Goal: Task Accomplishment & Management: Manage account settings

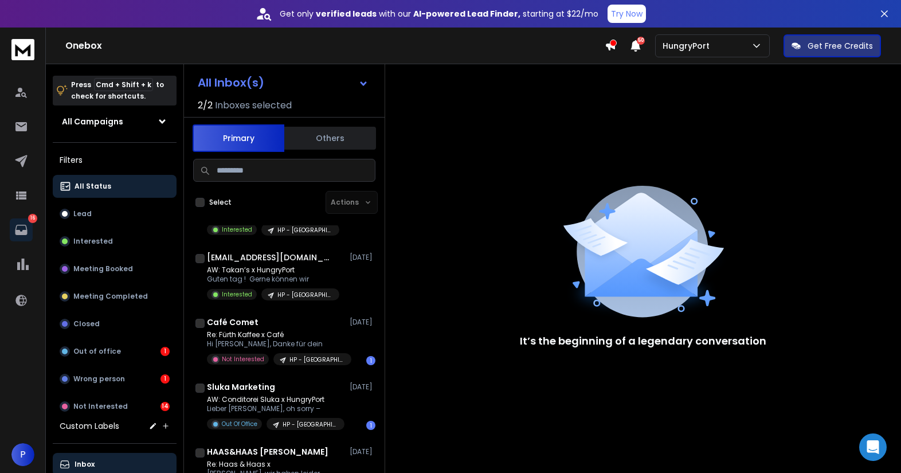
scroll to position [503, 0]
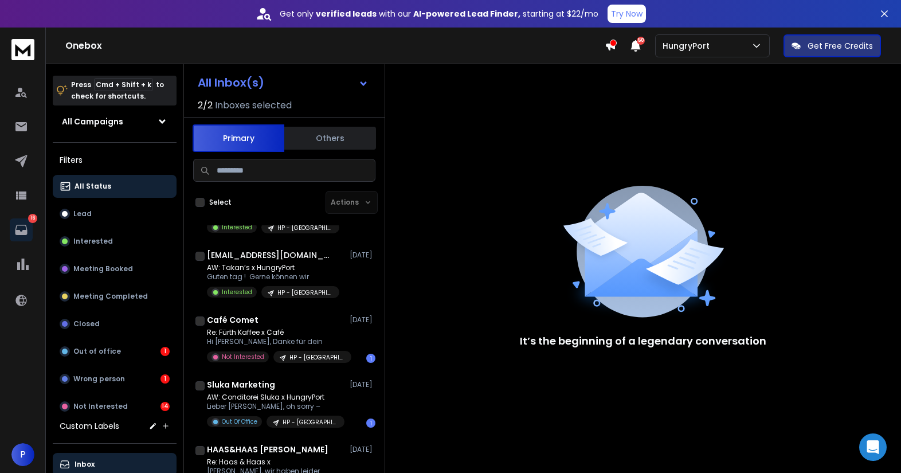
click at [245, 176] on input at bounding box center [284, 170] width 182 height 23
type input "*"
type input "****"
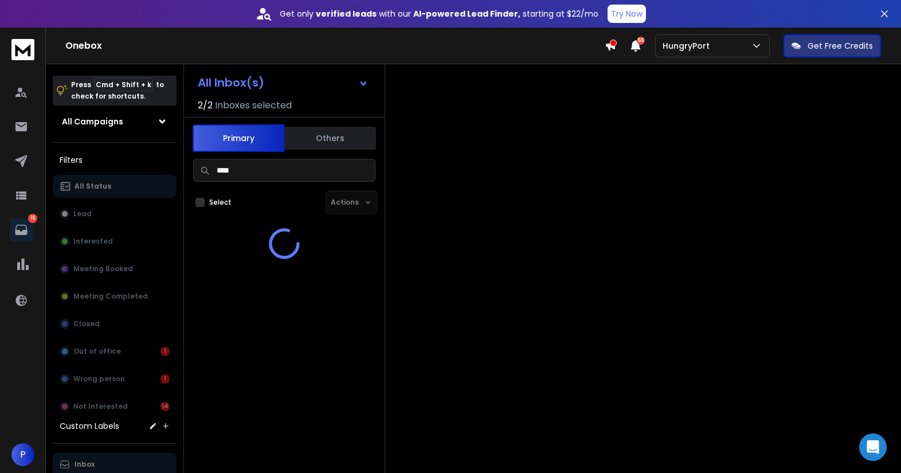
scroll to position [0, 0]
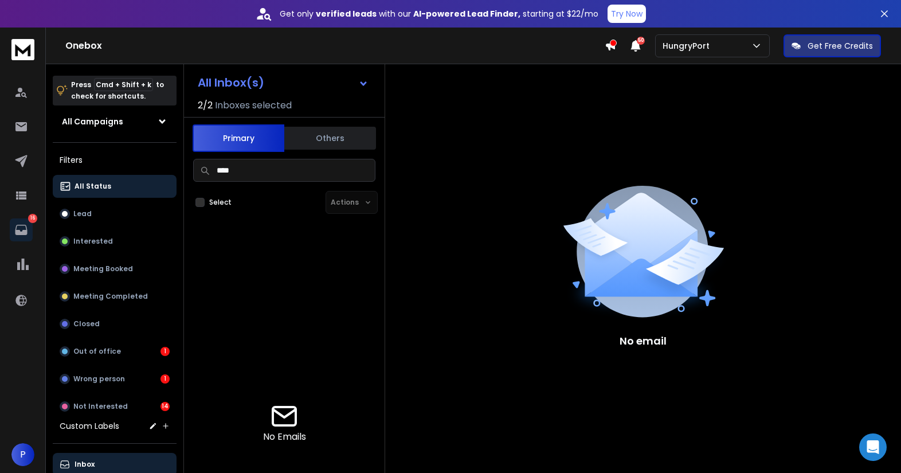
click at [241, 169] on input "****" at bounding box center [284, 170] width 182 height 23
type input "***"
click at [218, 169] on input "***" at bounding box center [284, 170] width 182 height 23
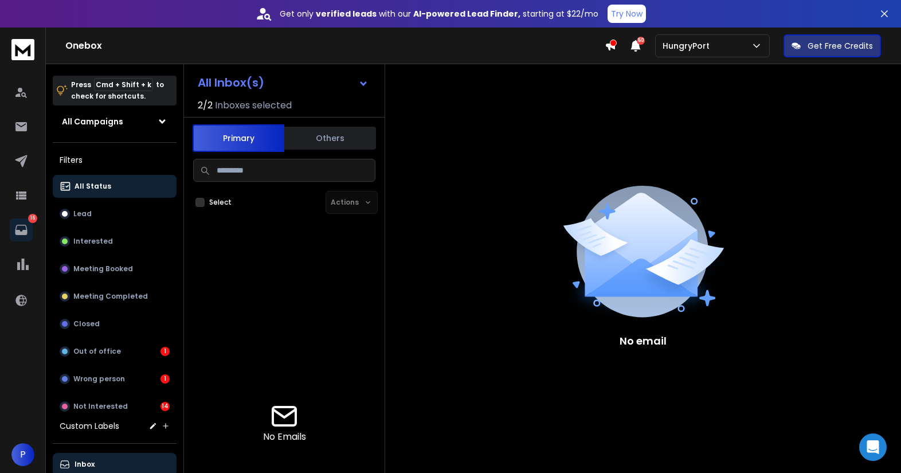
click at [244, 141] on button "Primary" at bounding box center [239, 138] width 92 height 28
click at [99, 182] on p "All Status" at bounding box center [93, 186] width 37 height 9
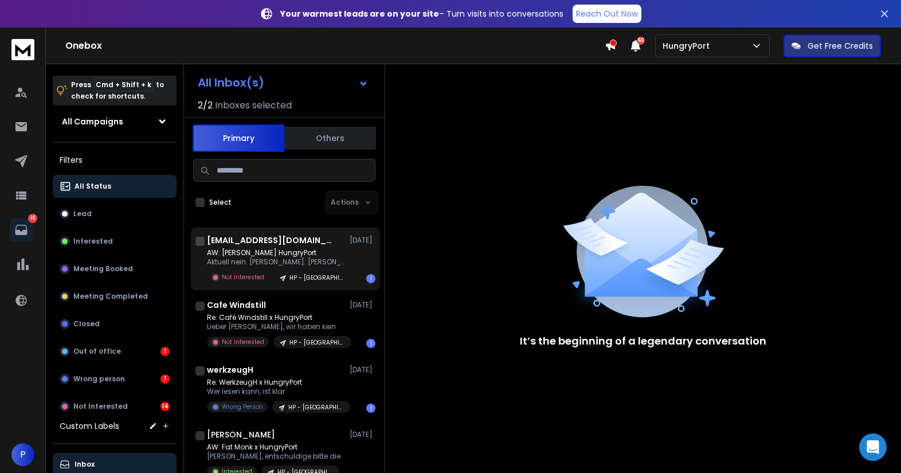
click at [355, 255] on div "AW: Justus x HungryPort Aktuell nein. DANKE Von: Pablo Not Interested HP - Wien…" at bounding box center [291, 265] width 169 height 35
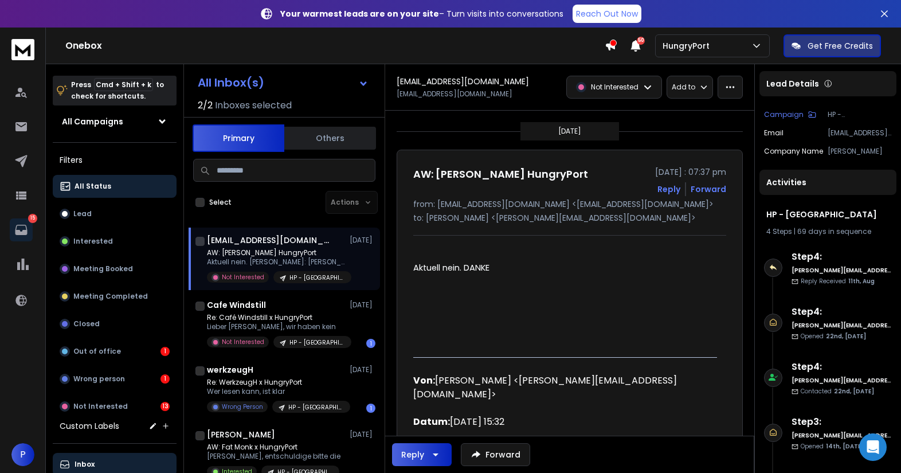
click at [732, 87] on icon "button" at bounding box center [730, 87] width 10 height 10
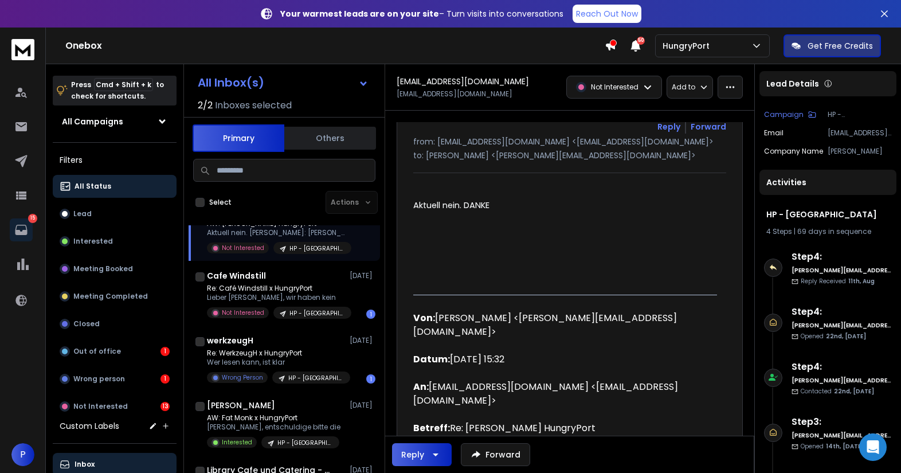
scroll to position [35, 0]
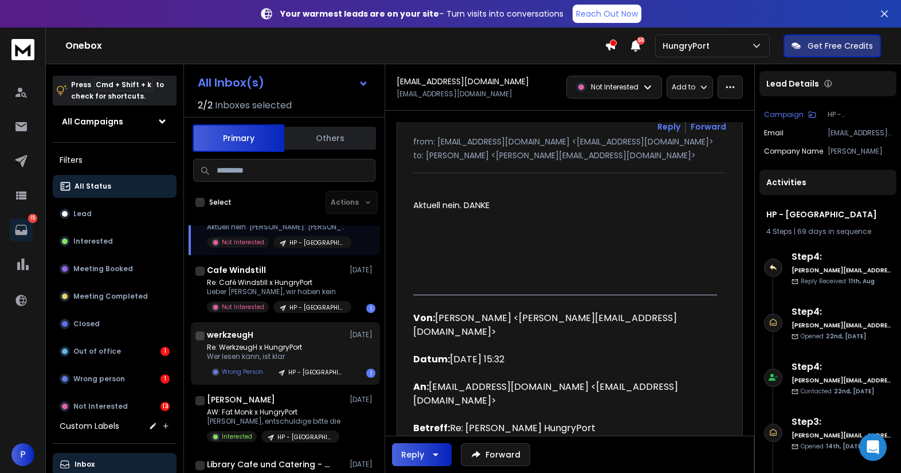
click at [290, 347] on p "Re: WerkzeugH x HungryPort" at bounding box center [276, 347] width 138 height 9
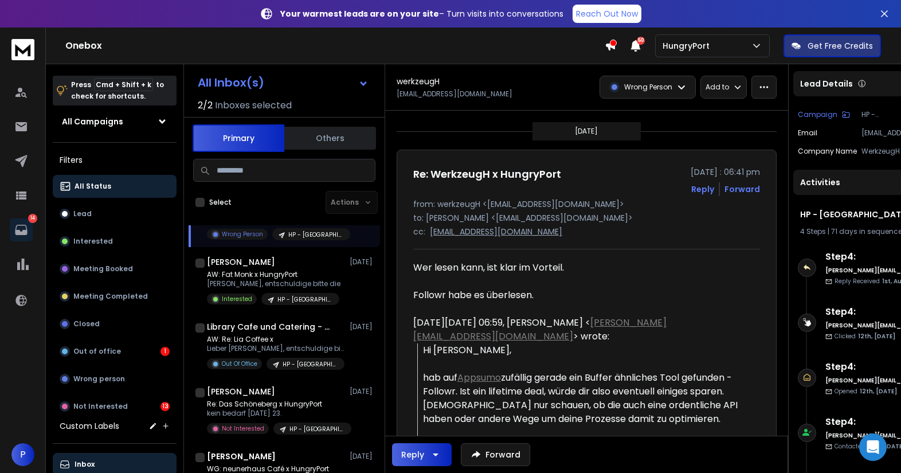
scroll to position [173, 0]
click at [225, 169] on input at bounding box center [284, 170] width 182 height 23
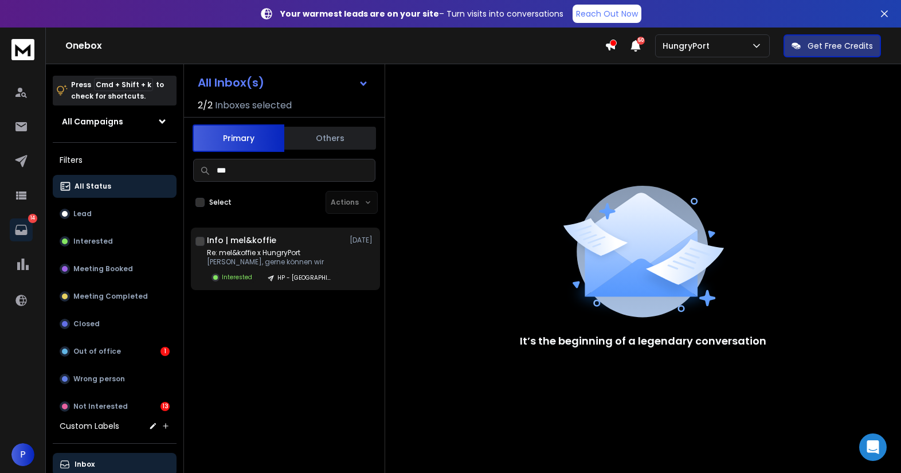
type input "***"
click at [200, 241] on button "button" at bounding box center [199, 241] width 9 height 9
click at [293, 241] on div "Info | mel&koffie 04 Jun" at bounding box center [291, 239] width 169 height 11
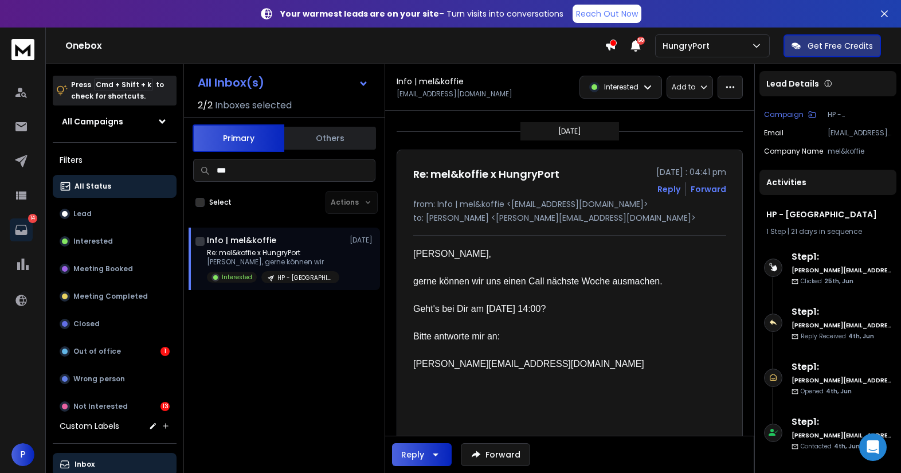
click at [341, 240] on div "Info | mel&koffie 04 Jun" at bounding box center [291, 239] width 169 height 11
click at [731, 89] on icon "button" at bounding box center [730, 87] width 10 height 10
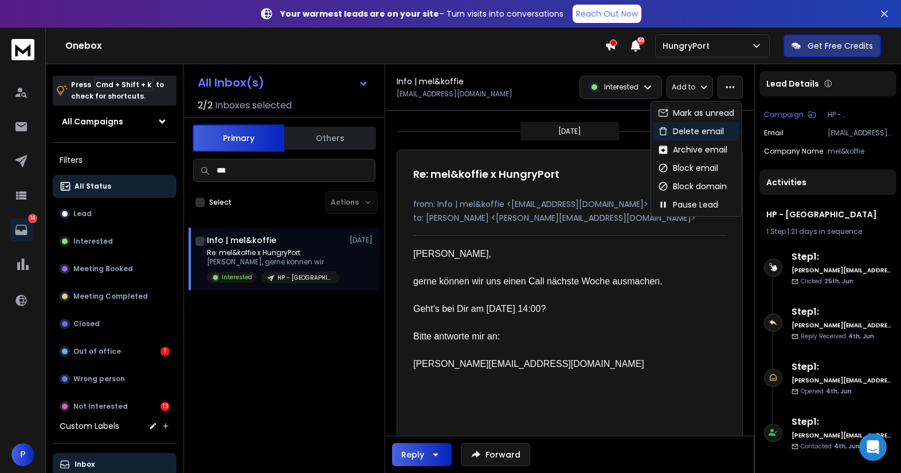
click at [717, 131] on div "Delete email" at bounding box center [691, 131] width 66 height 11
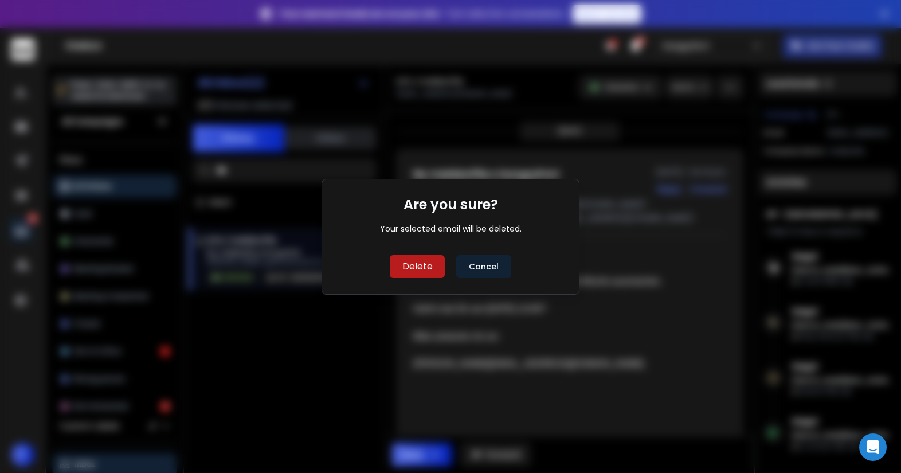
click at [420, 260] on button "Delete" at bounding box center [417, 266] width 55 height 23
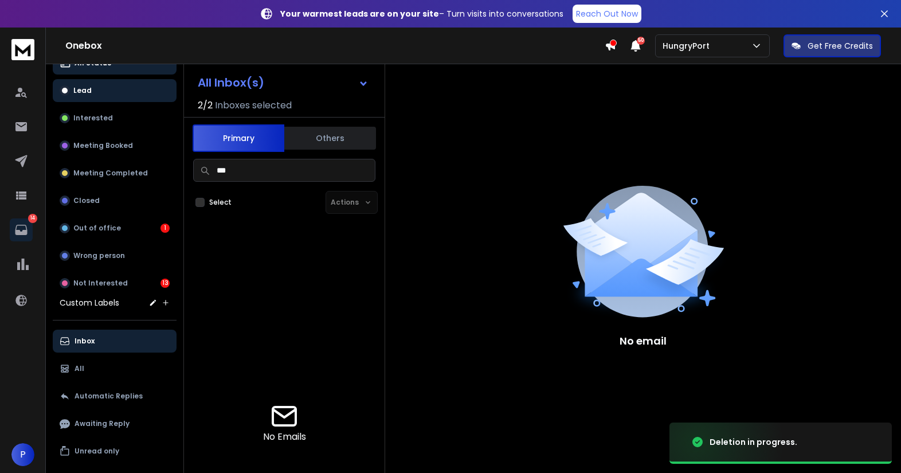
scroll to position [186, 0]
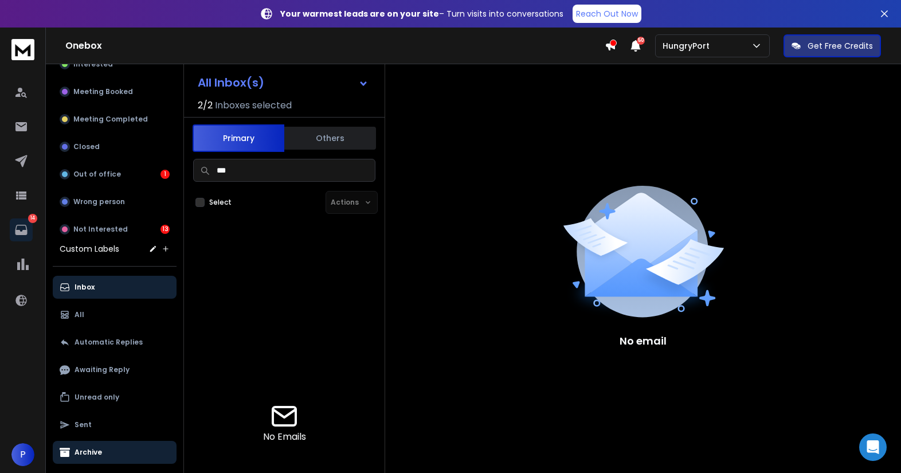
click at [80, 448] on p "Archive" at bounding box center [89, 452] width 28 height 9
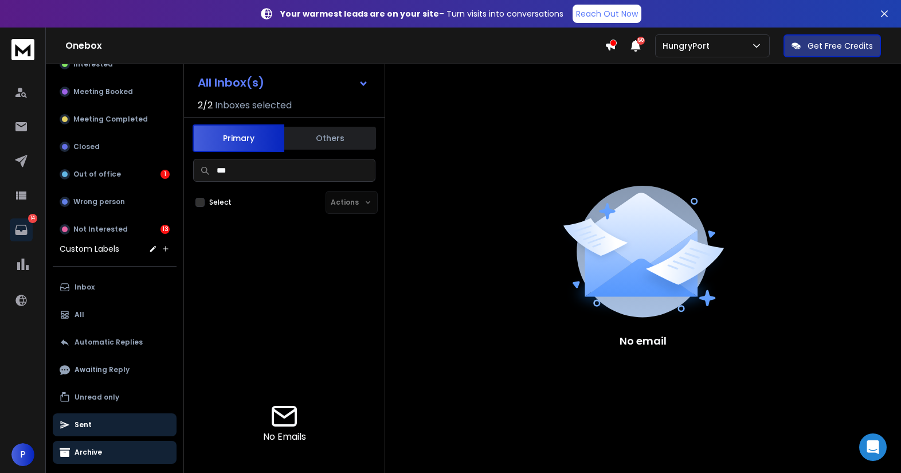
click at [87, 418] on div "Sent" at bounding box center [76, 425] width 32 height 14
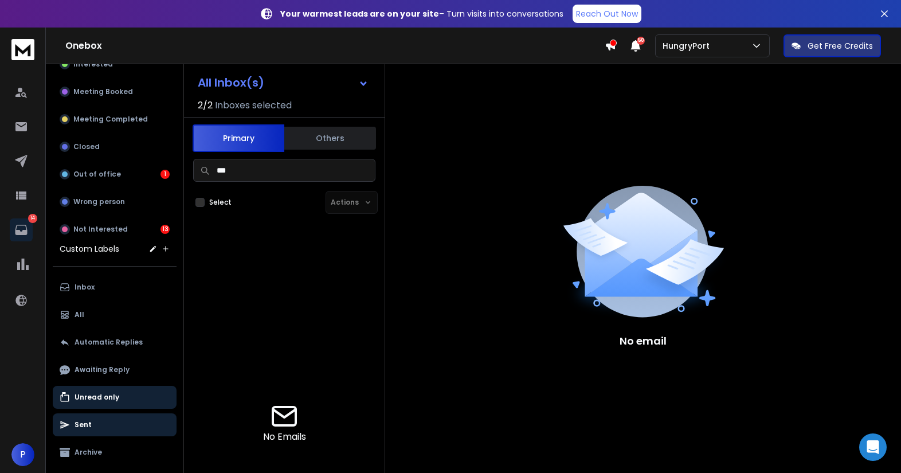
click at [95, 394] on div "Unread only" at bounding box center [90, 397] width 60 height 14
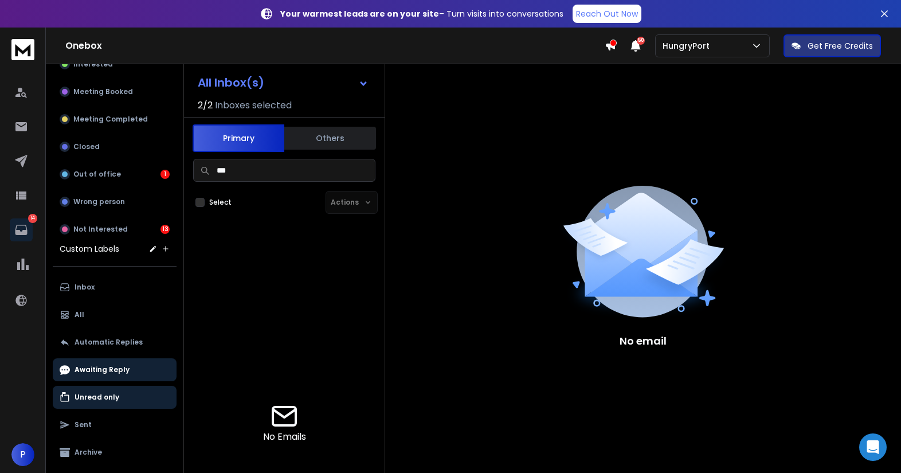
click at [100, 365] on p "Awaiting Reply" at bounding box center [102, 369] width 55 height 9
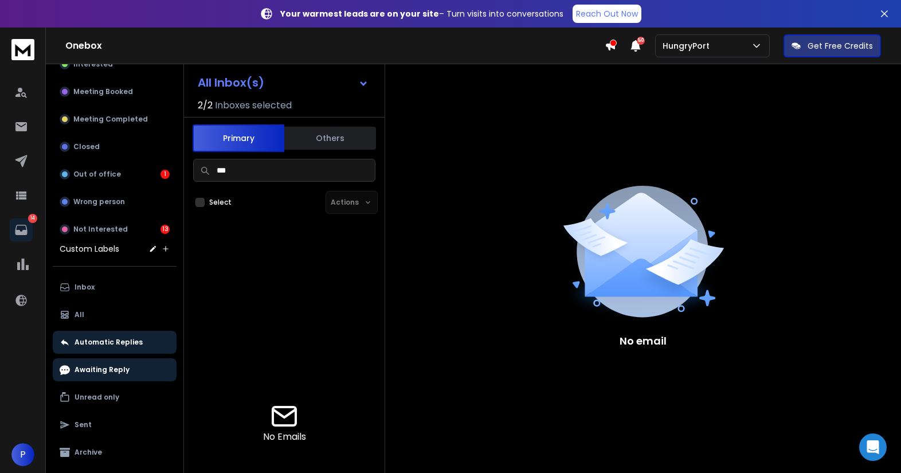
click at [105, 338] on p "Automatic Replies" at bounding box center [109, 342] width 68 height 9
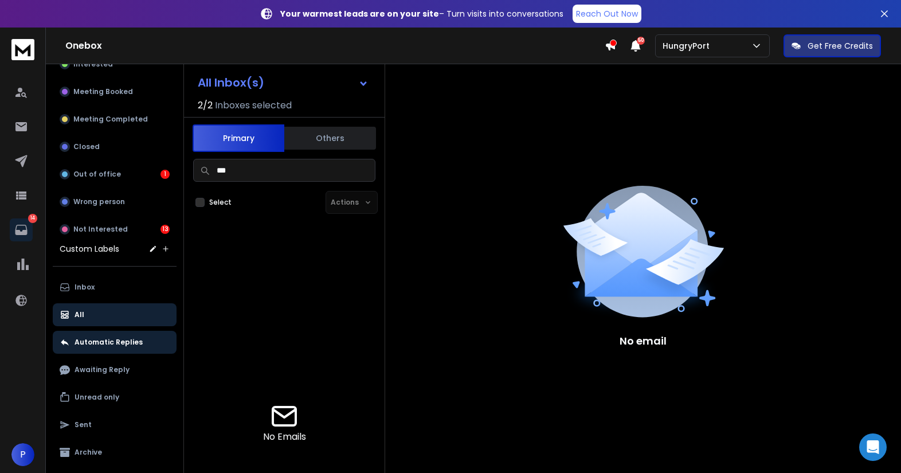
click at [91, 303] on button "All" at bounding box center [115, 314] width 124 height 23
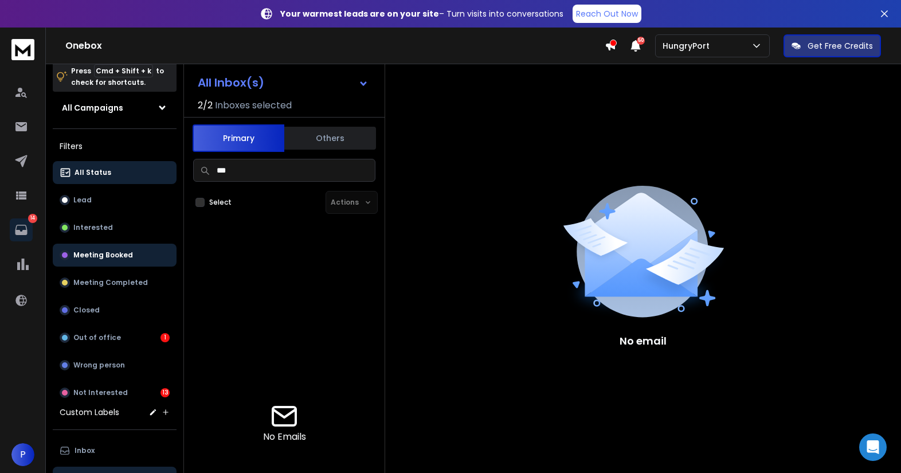
scroll to position [0, 0]
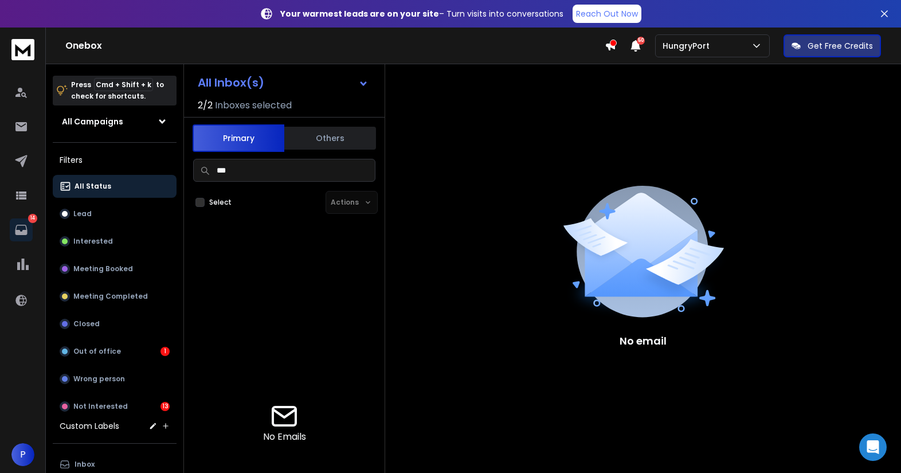
click at [93, 185] on p "All Status" at bounding box center [93, 186] width 37 height 9
click at [236, 166] on input "***" at bounding box center [284, 170] width 182 height 23
click at [238, 170] on input "***" at bounding box center [284, 170] width 182 height 23
click at [338, 140] on button "Others" at bounding box center [330, 138] width 92 height 25
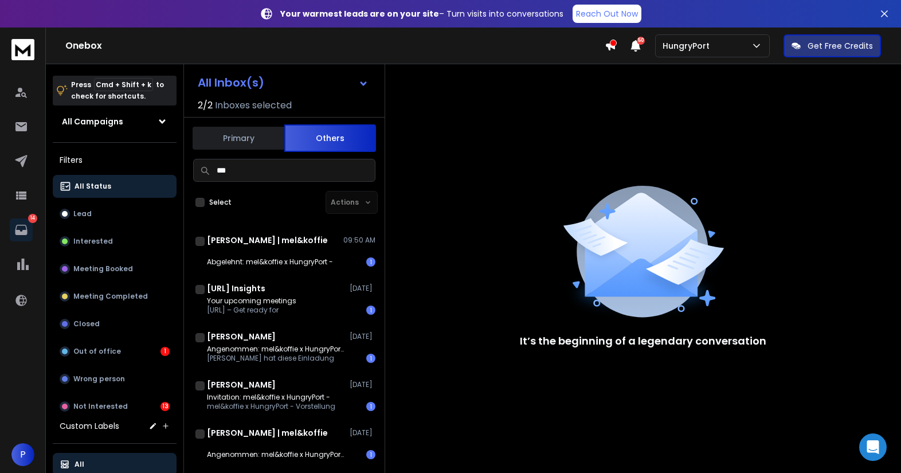
click at [263, 169] on input "***" at bounding box center [284, 170] width 182 height 23
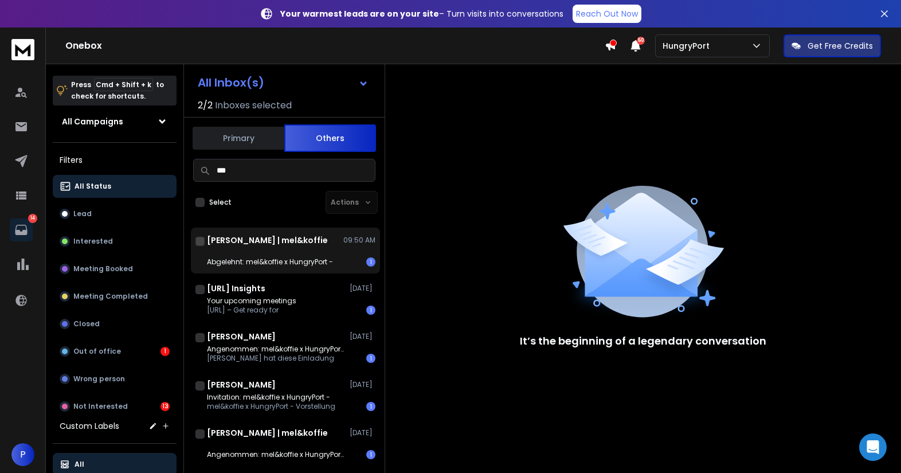
click at [200, 240] on button "button" at bounding box center [199, 241] width 9 height 9
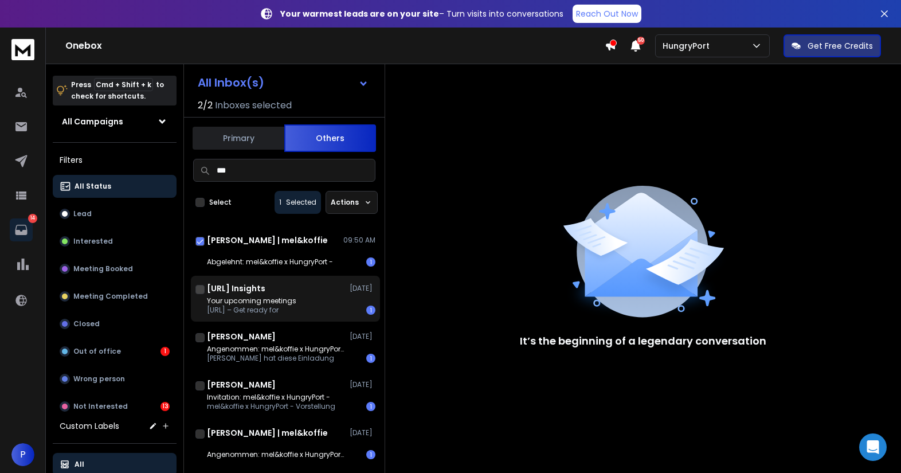
click at [199, 289] on button "button" at bounding box center [199, 289] width 9 height 9
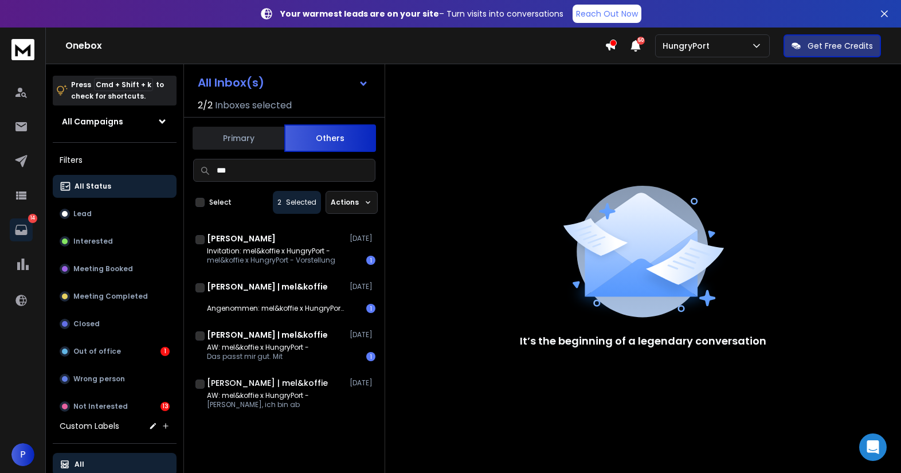
scroll to position [146, 0]
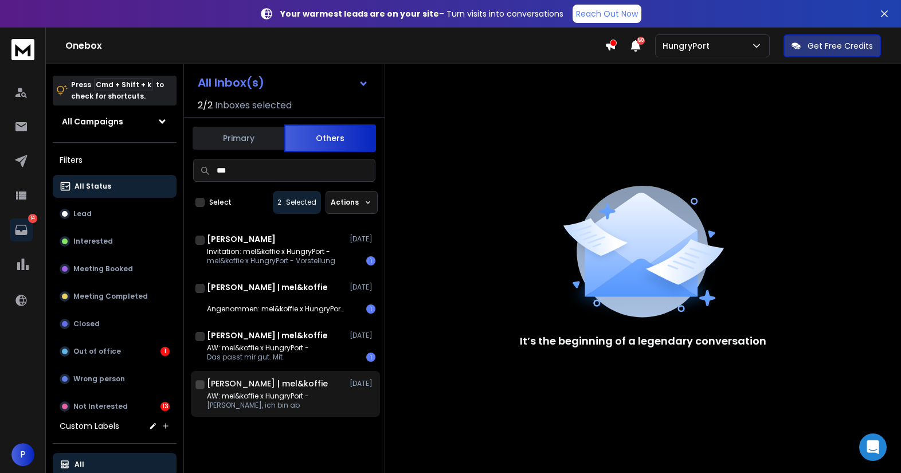
click at [201, 390] on div at bounding box center [199, 394] width 9 height 28
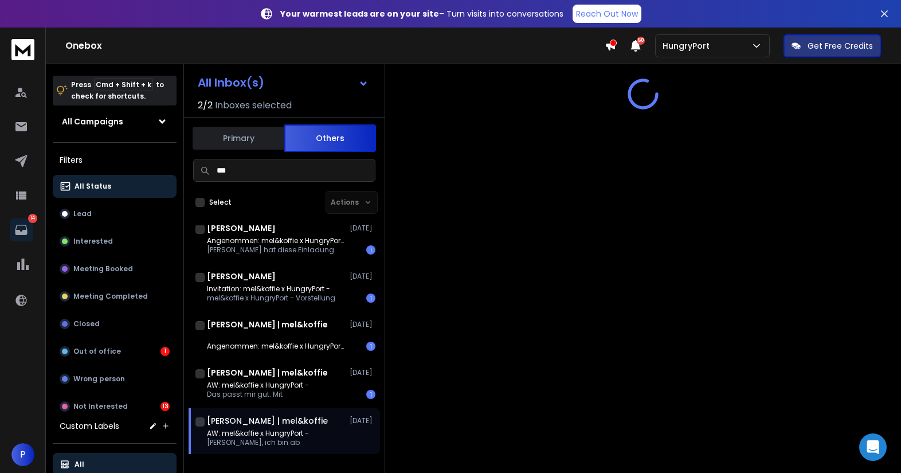
scroll to position [108, 0]
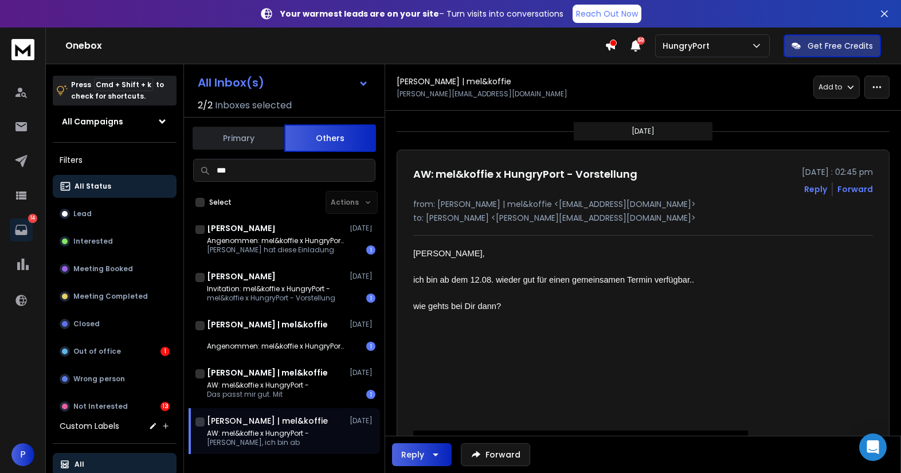
click at [200, 423] on button "button" at bounding box center [199, 421] width 9 height 9
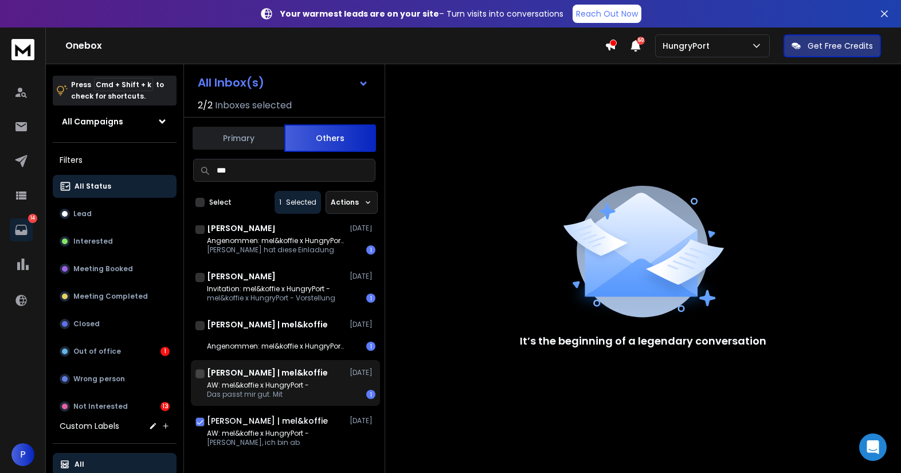
click at [198, 385] on div at bounding box center [199, 383] width 9 height 28
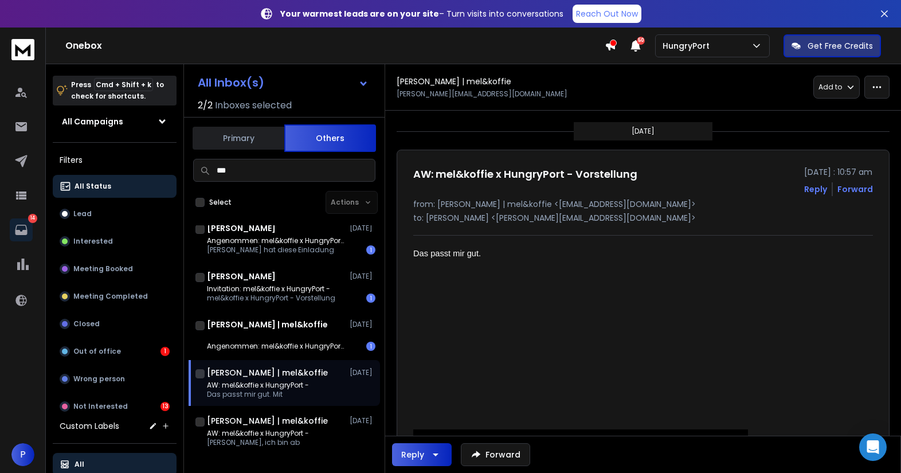
click at [200, 377] on button "button" at bounding box center [199, 373] width 9 height 9
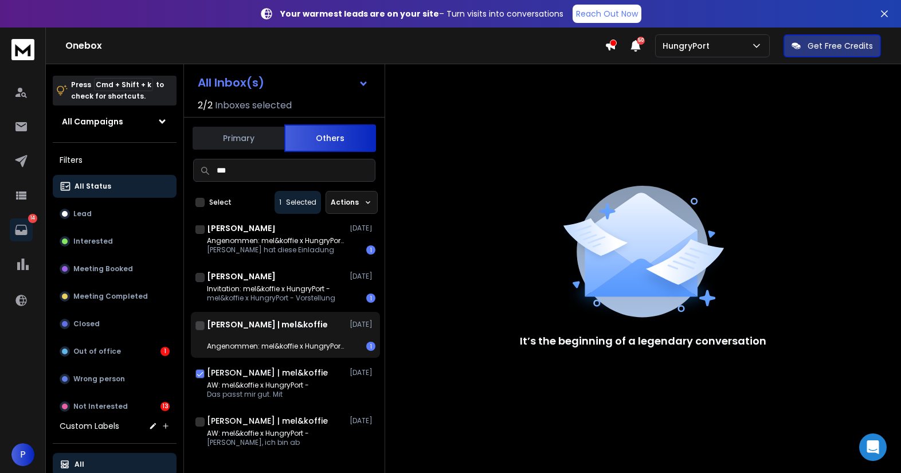
click at [200, 322] on button "button" at bounding box center [199, 325] width 9 height 9
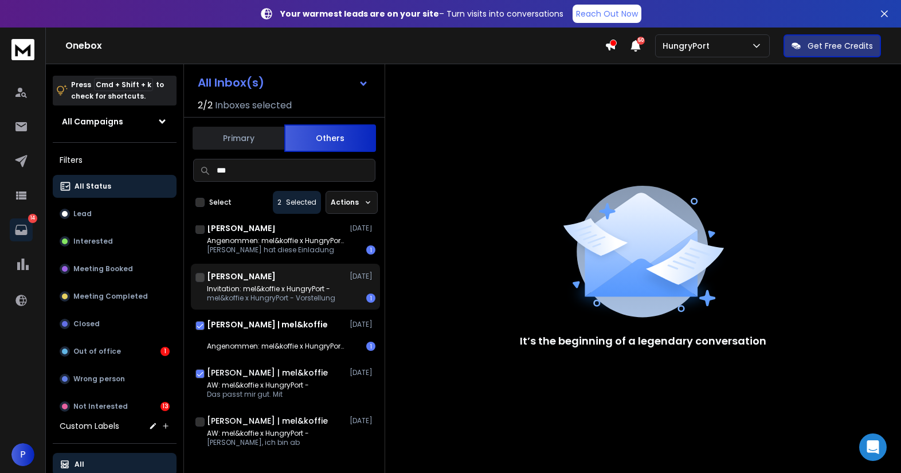
click at [201, 277] on button "button" at bounding box center [199, 277] width 9 height 9
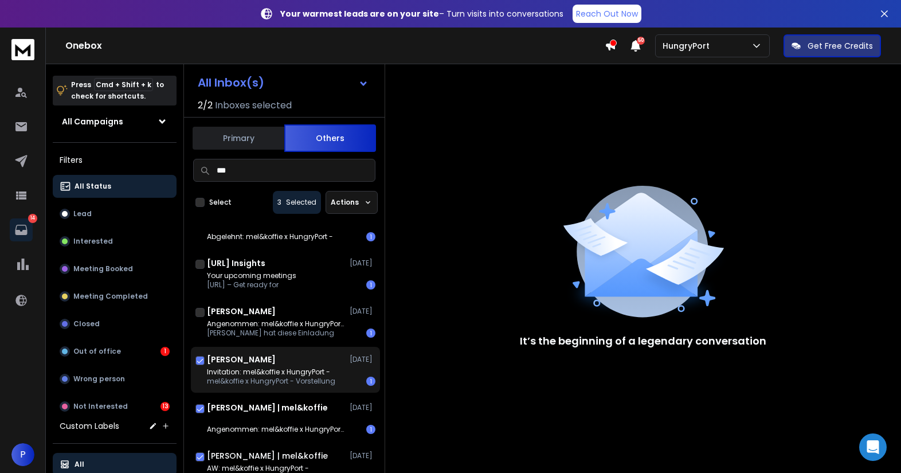
scroll to position [14, 0]
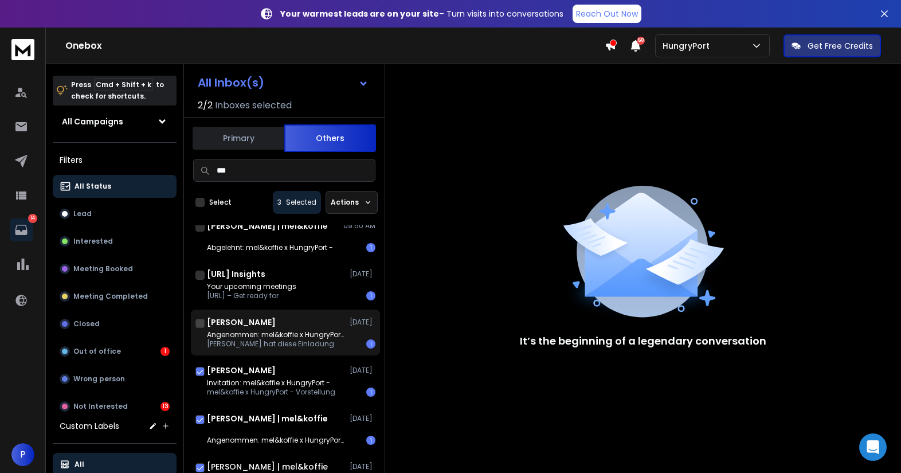
click at [200, 320] on button "button" at bounding box center [199, 323] width 9 height 9
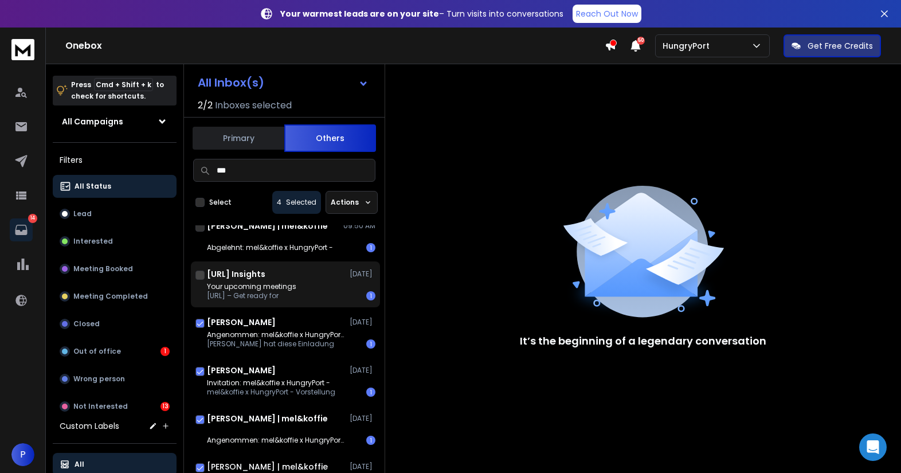
click at [198, 272] on button "button" at bounding box center [199, 275] width 9 height 9
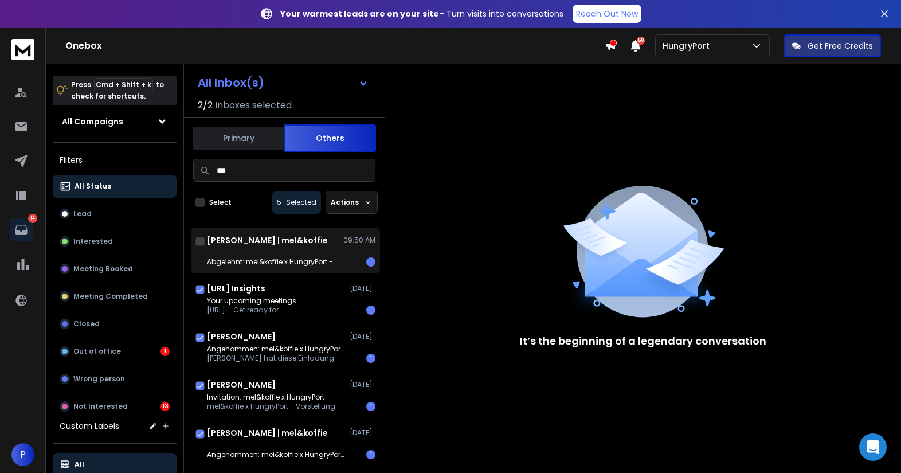
click at [203, 238] on button "button" at bounding box center [199, 241] width 9 height 9
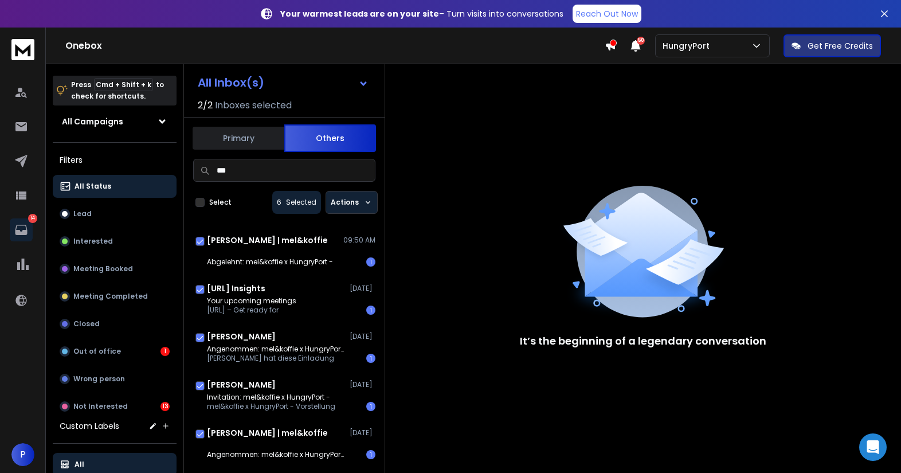
click at [355, 201] on p "Actions" at bounding box center [345, 202] width 28 height 9
click at [347, 225] on div "Delete email" at bounding box center [334, 227] width 66 height 11
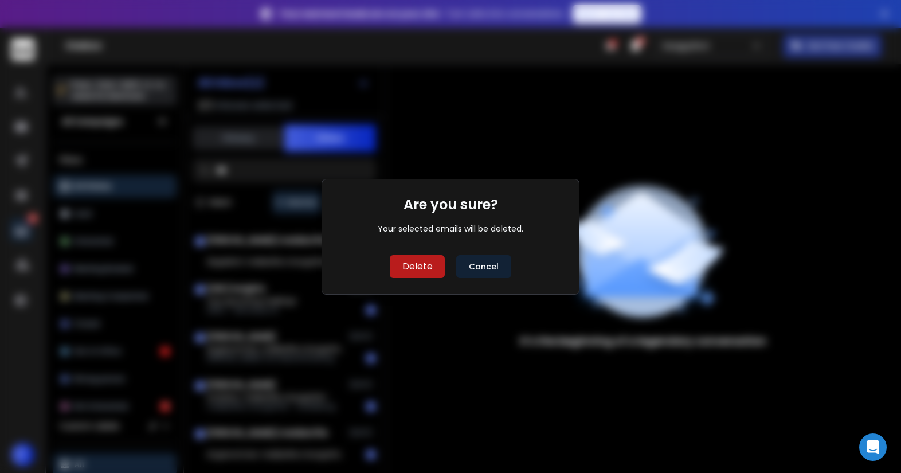
click at [410, 260] on button "Delete" at bounding box center [417, 266] width 55 height 23
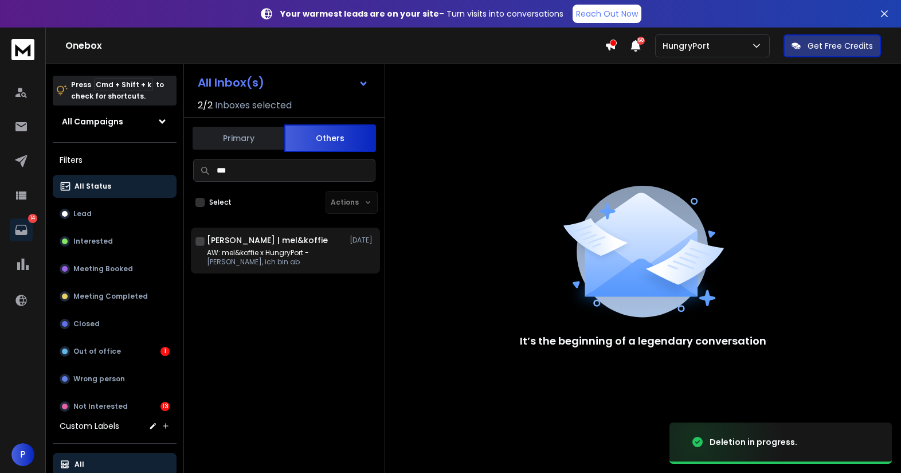
click at [200, 239] on button "button" at bounding box center [199, 241] width 9 height 9
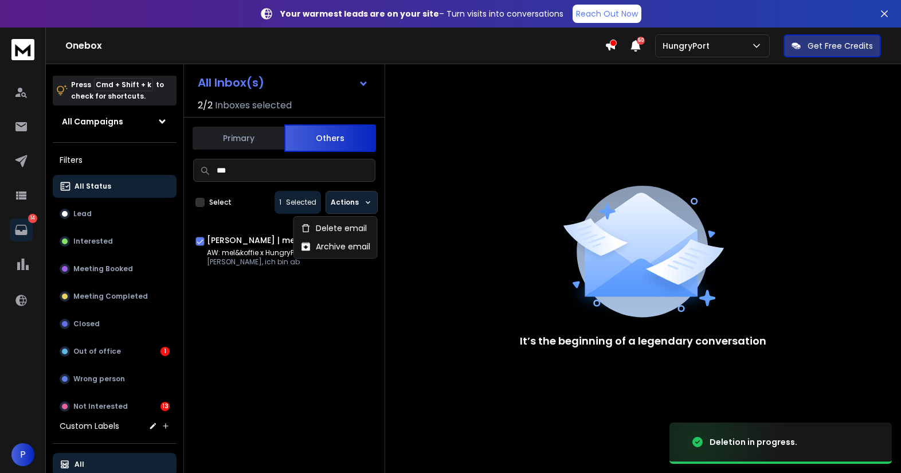
click at [347, 203] on p "Actions" at bounding box center [345, 202] width 28 height 9
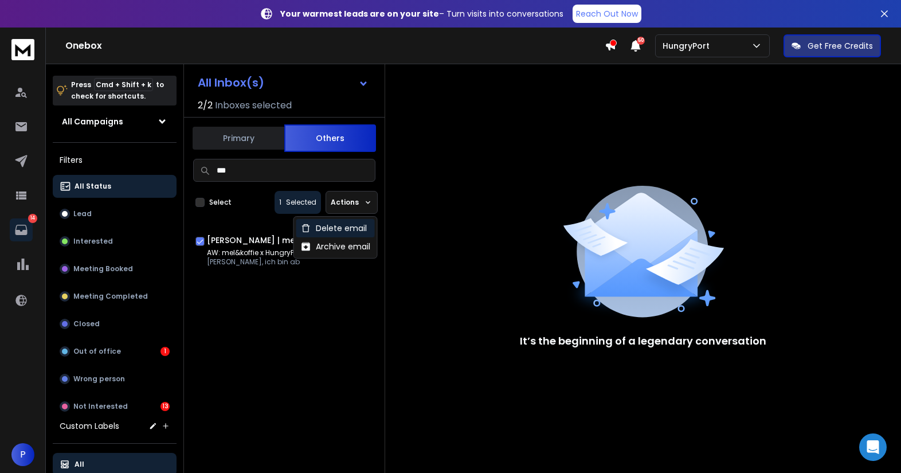
click at [347, 224] on div "Delete email" at bounding box center [334, 227] width 66 height 11
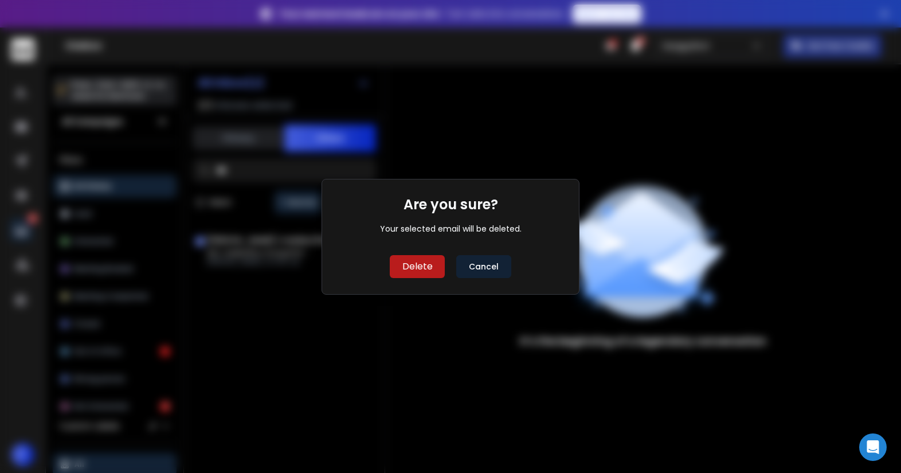
click at [412, 263] on button "Delete" at bounding box center [417, 266] width 55 height 23
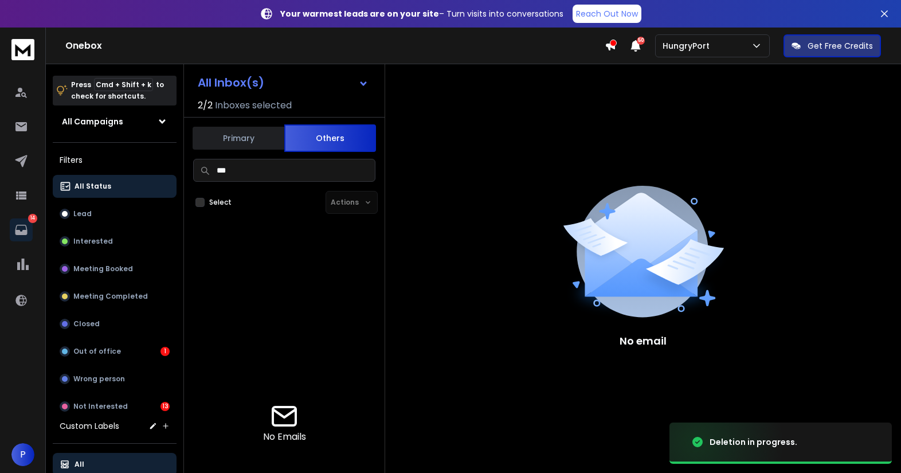
click at [252, 171] on input "***" at bounding box center [284, 170] width 182 height 23
click at [246, 135] on button "Primary" at bounding box center [239, 138] width 92 height 25
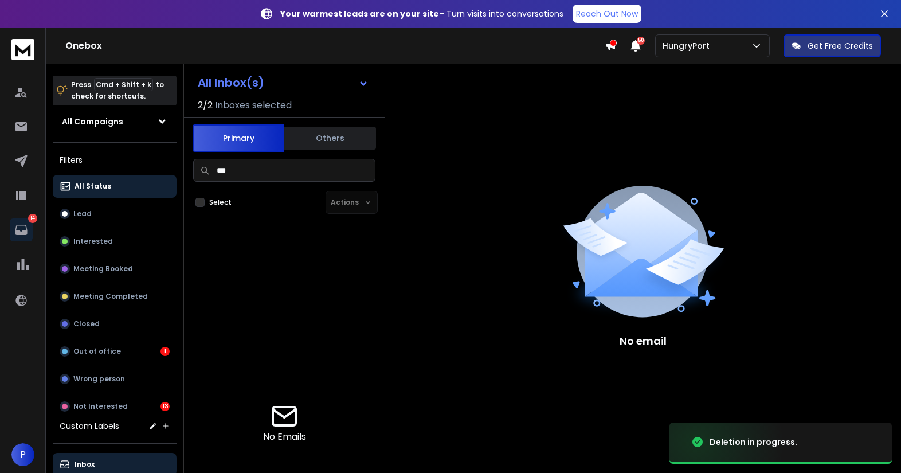
click at [301, 134] on button "Others" at bounding box center [330, 138] width 92 height 25
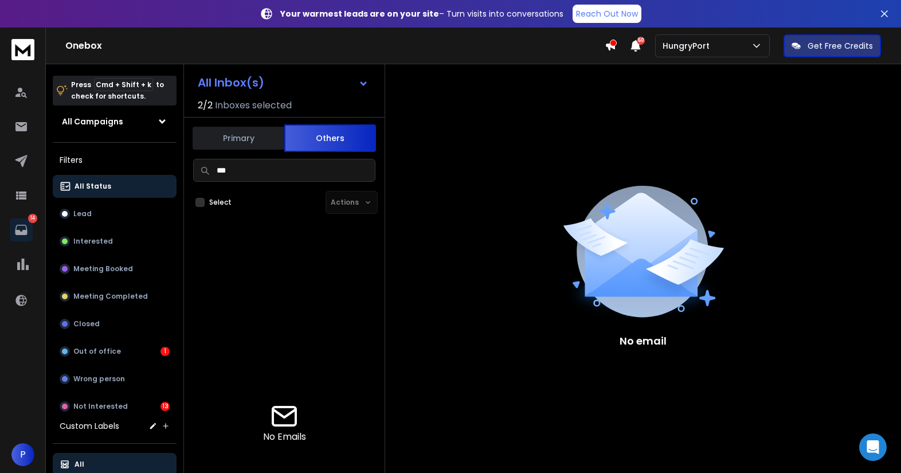
click at [248, 171] on input "***" at bounding box center [284, 170] width 182 height 23
